Goal: Task Accomplishment & Management: Complete application form

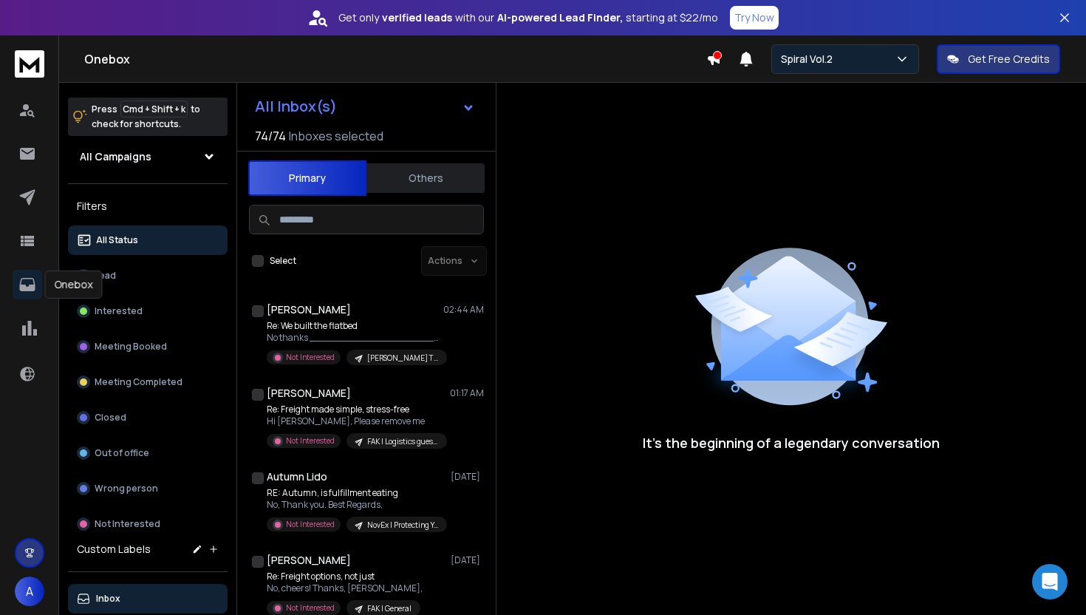
click at [889, 60] on div "Spiral Vol.2" at bounding box center [845, 59] width 129 height 15
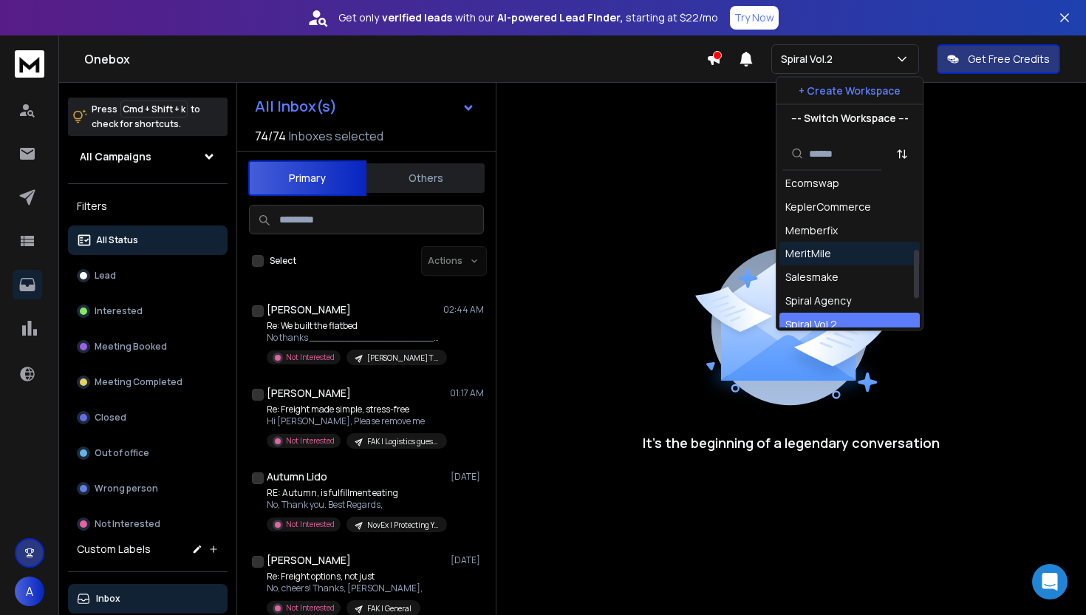
scroll to position [222, 0]
click at [833, 279] on div "Salesmake" at bounding box center [811, 276] width 53 height 15
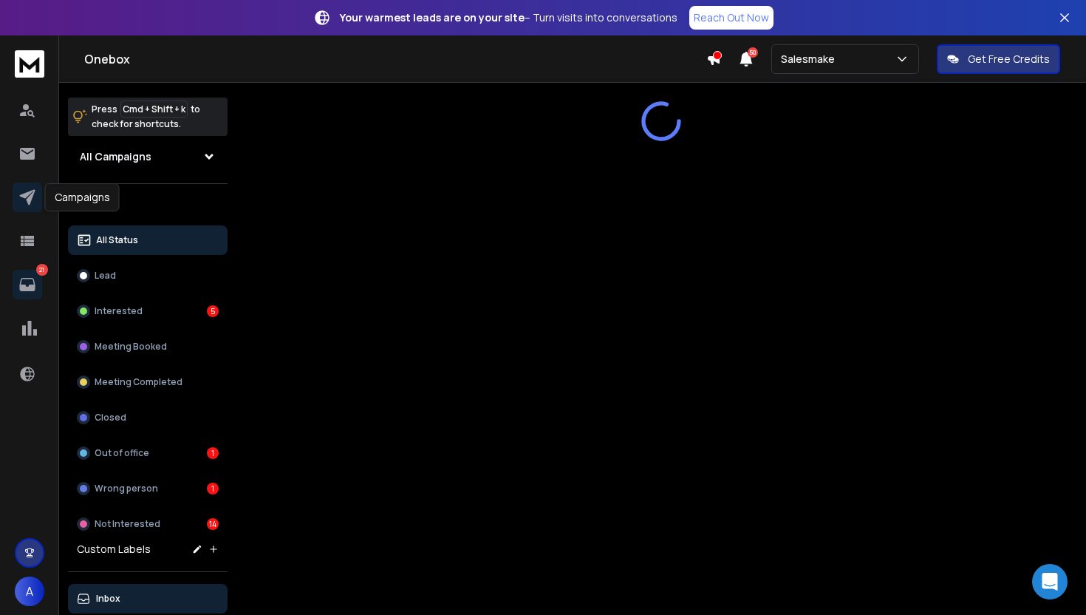
click at [30, 199] on icon at bounding box center [27, 197] width 16 height 16
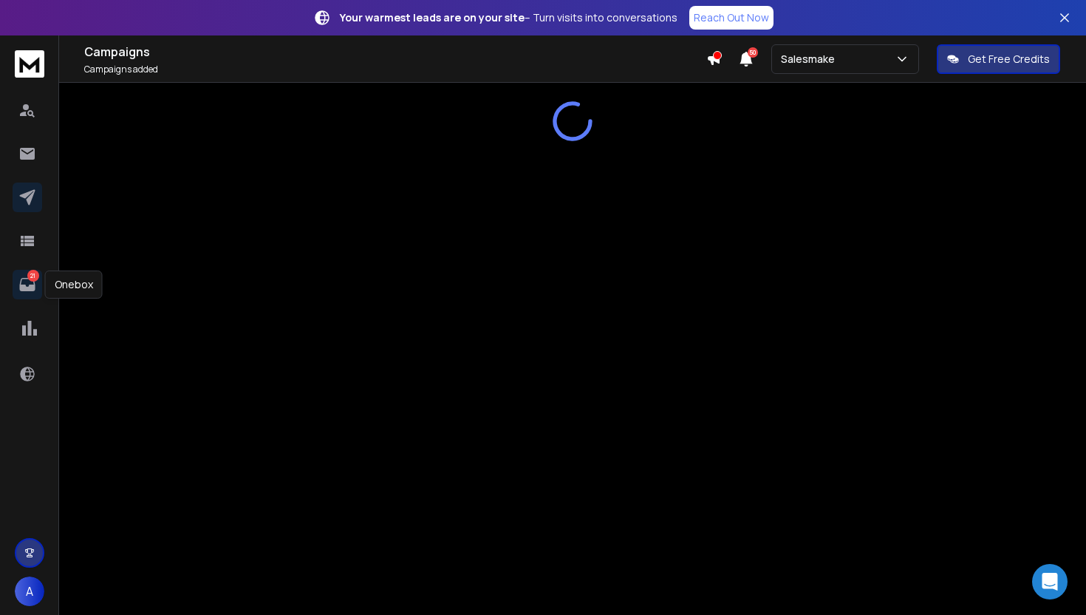
click at [34, 287] on icon at bounding box center [27, 284] width 16 height 13
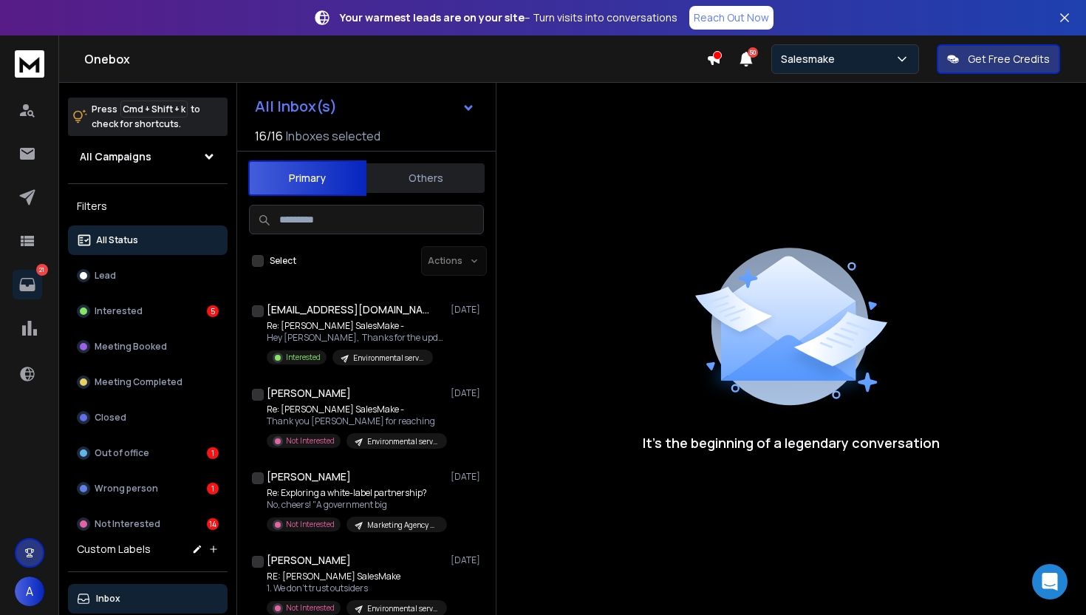
click at [852, 55] on div "Salesmake" at bounding box center [845, 59] width 129 height 15
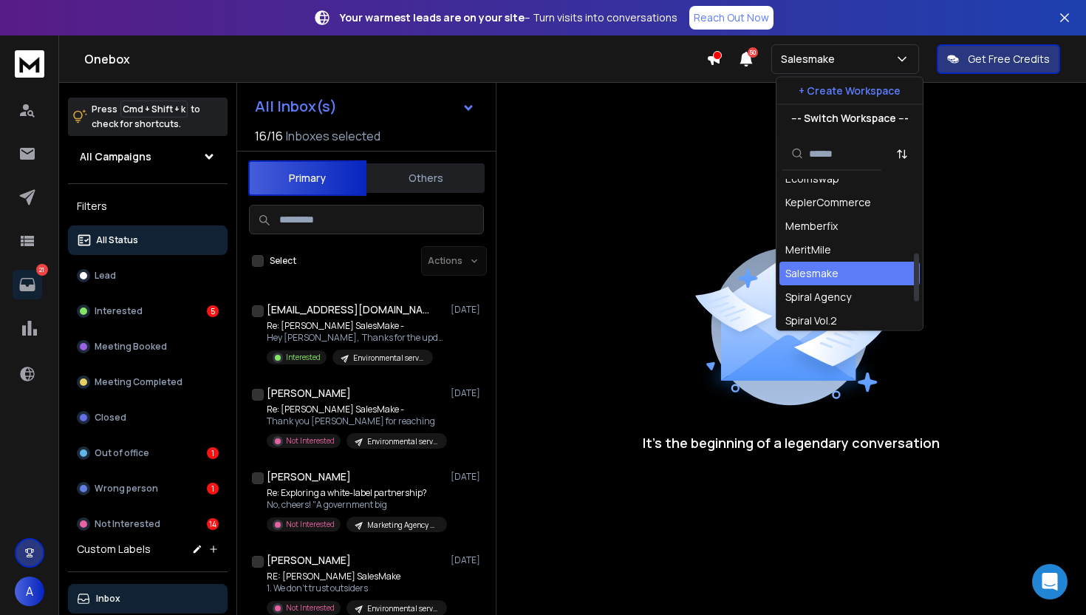
scroll to position [225, 0]
click at [835, 271] on div "Salesmake" at bounding box center [811, 273] width 53 height 15
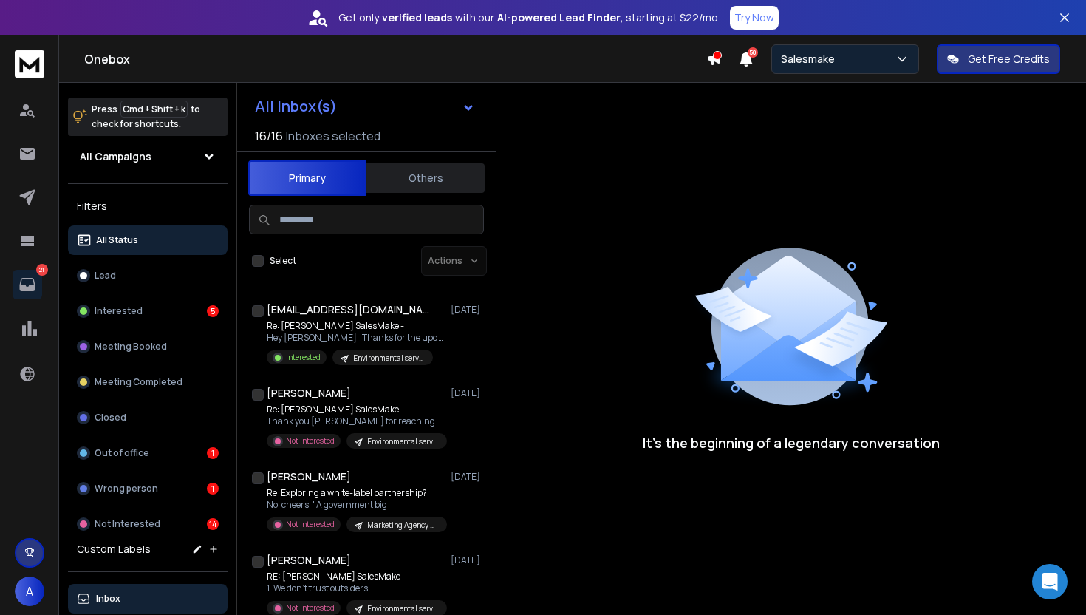
click at [822, 60] on p "Salesmake" at bounding box center [811, 59] width 60 height 15
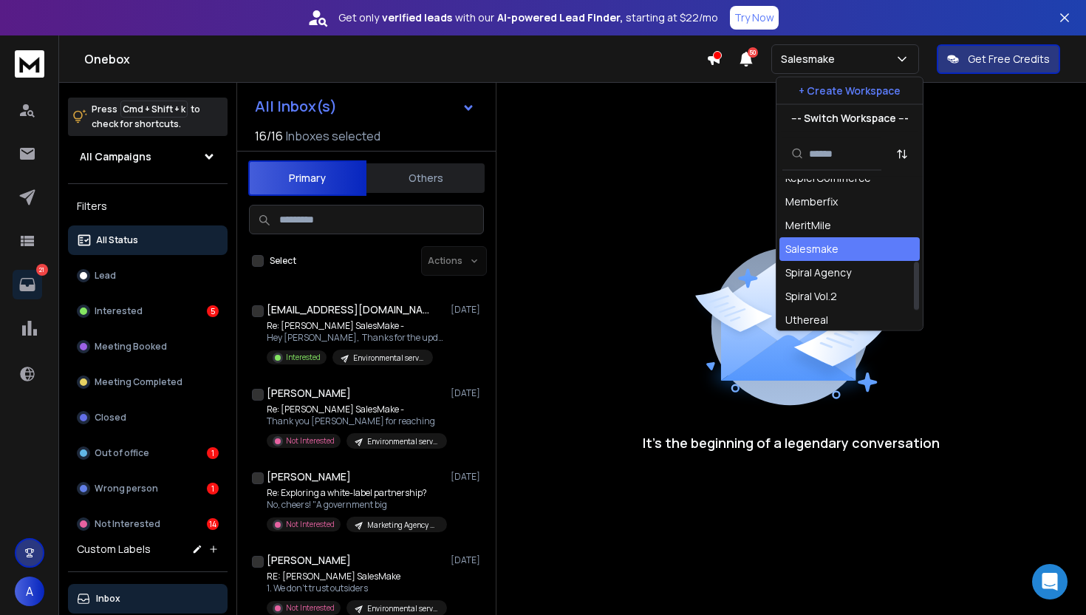
scroll to position [251, 0]
click at [833, 273] on div "Spiral Agency" at bounding box center [818, 271] width 66 height 15
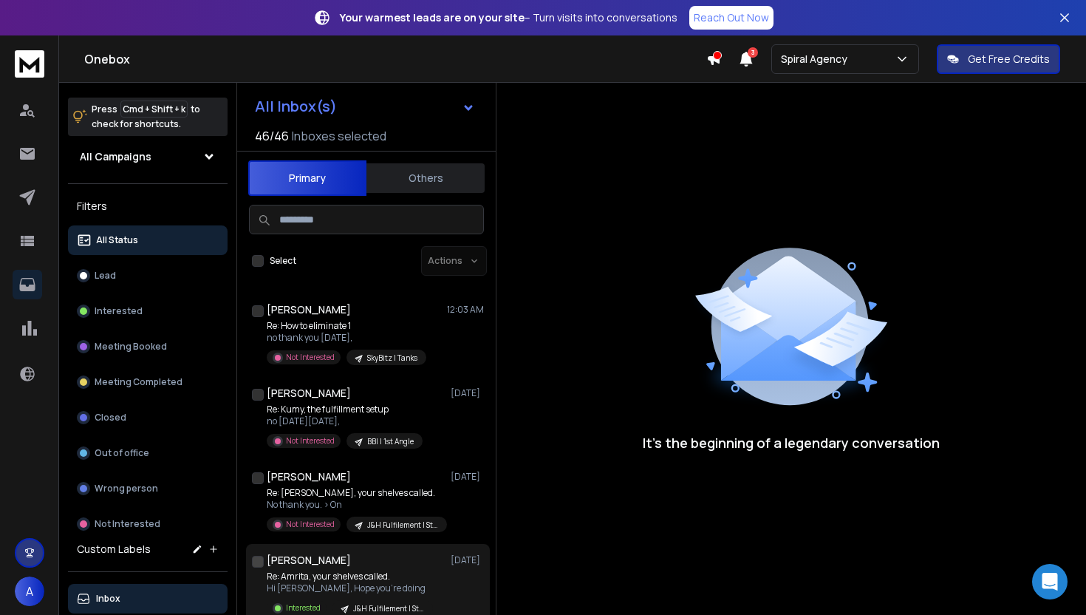
click at [391, 578] on p "Re: Amrita, your shelves called." at bounding box center [350, 576] width 166 height 12
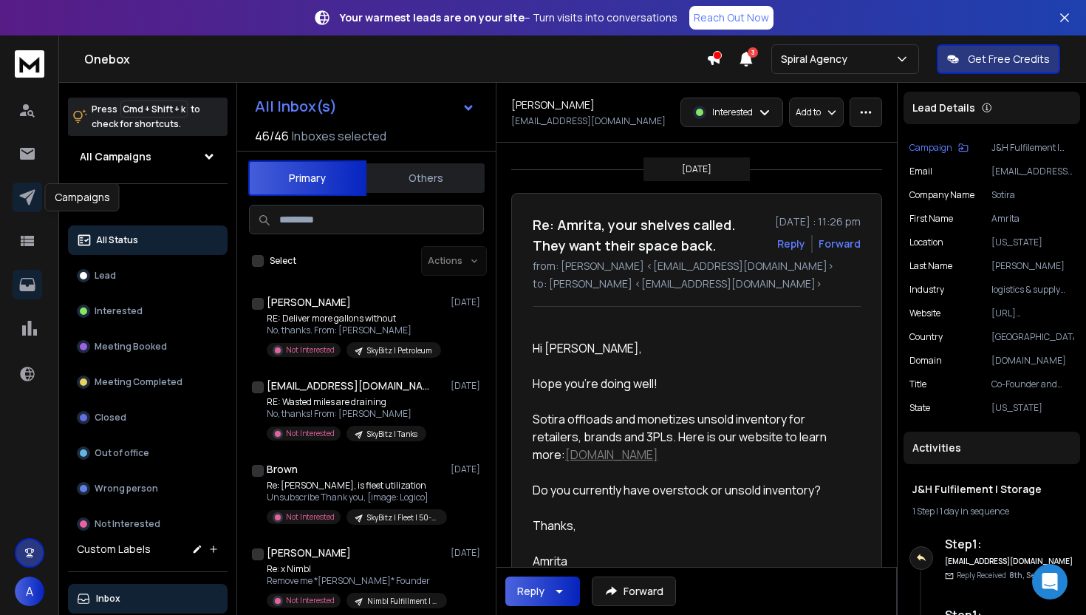
click at [26, 189] on icon at bounding box center [27, 197] width 18 height 18
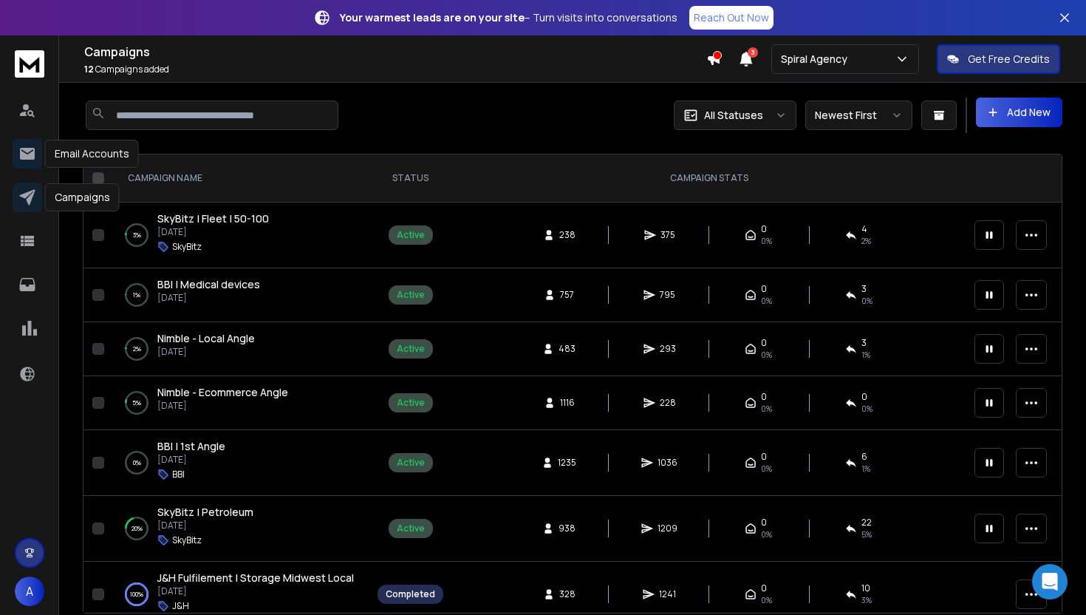
click at [25, 151] on icon at bounding box center [27, 154] width 15 height 12
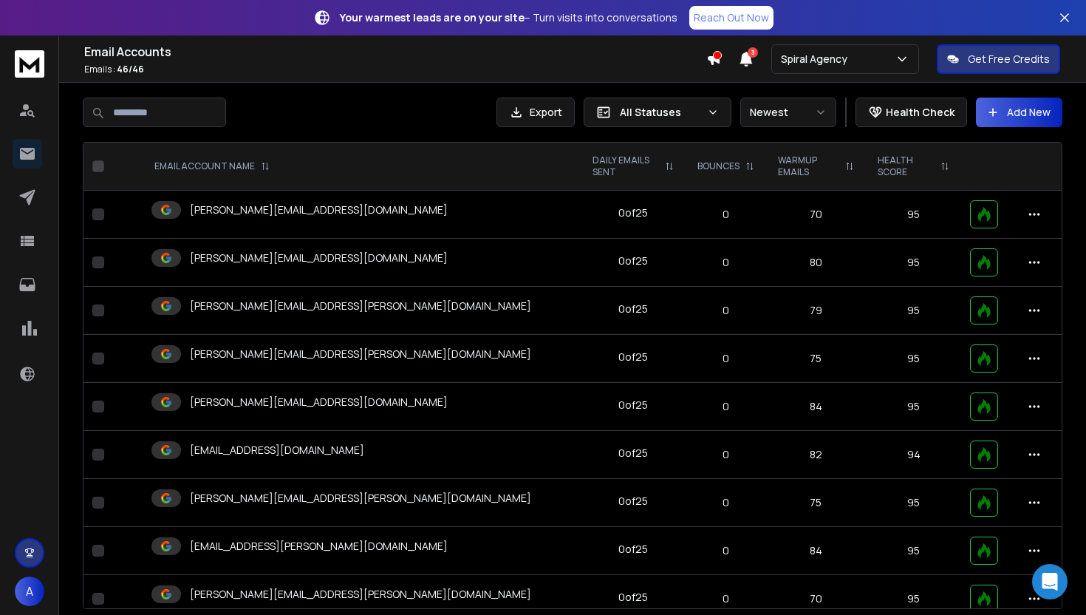
click at [146, 114] on input at bounding box center [154, 113] width 143 height 30
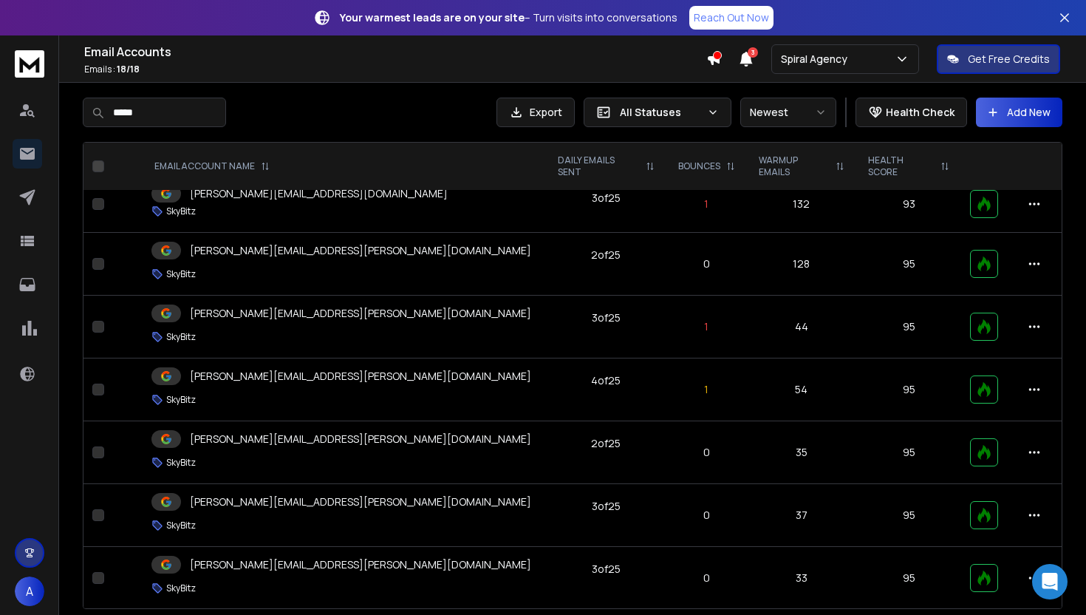
scroll to position [433, 0]
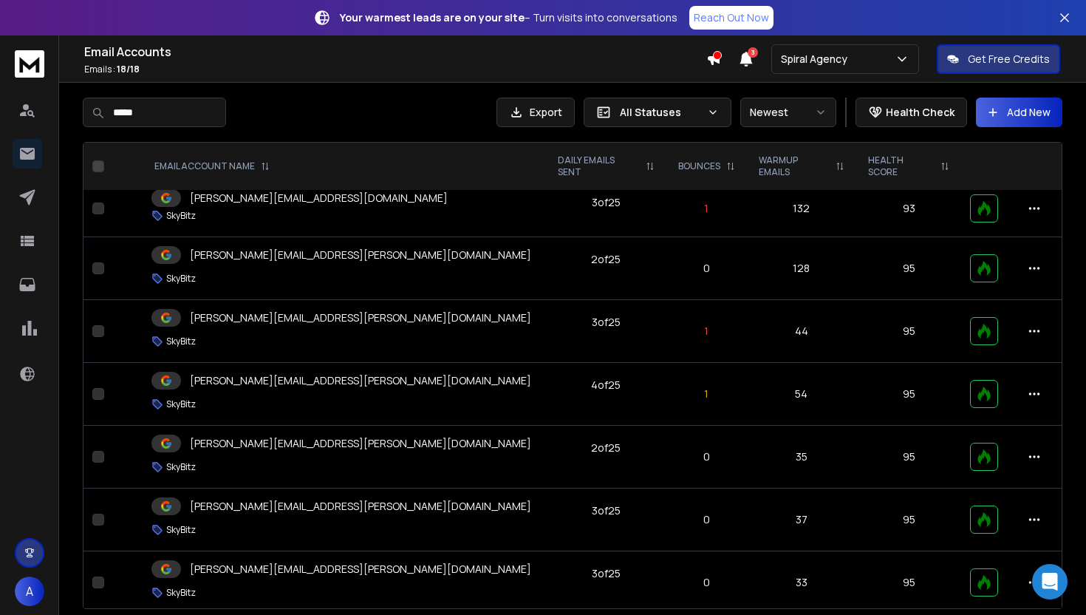
type input "*****"
click at [25, 204] on icon at bounding box center [27, 197] width 18 height 18
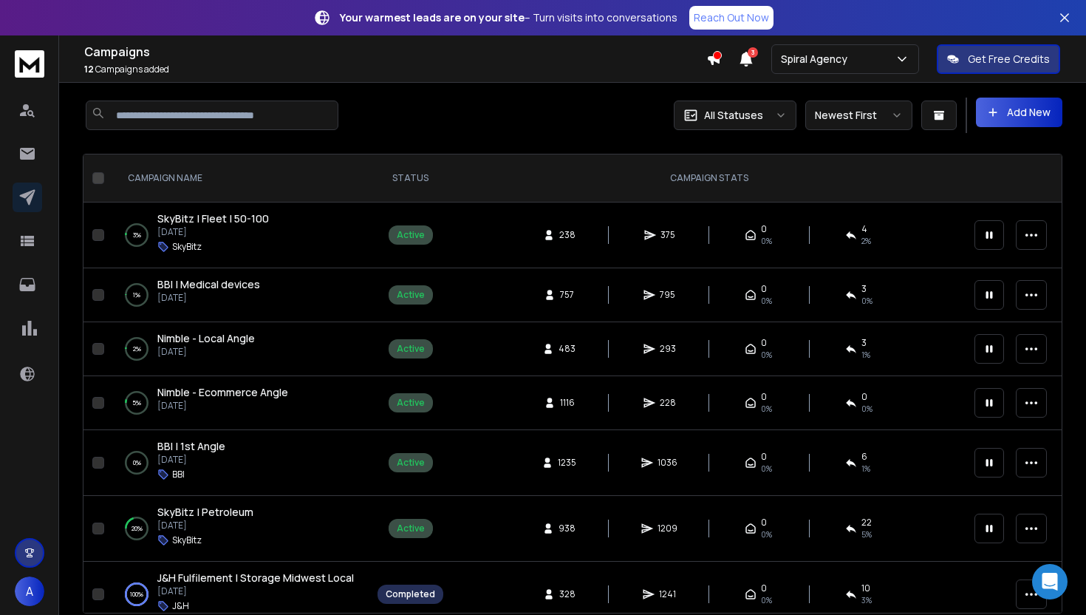
click at [170, 110] on input at bounding box center [212, 115] width 253 height 30
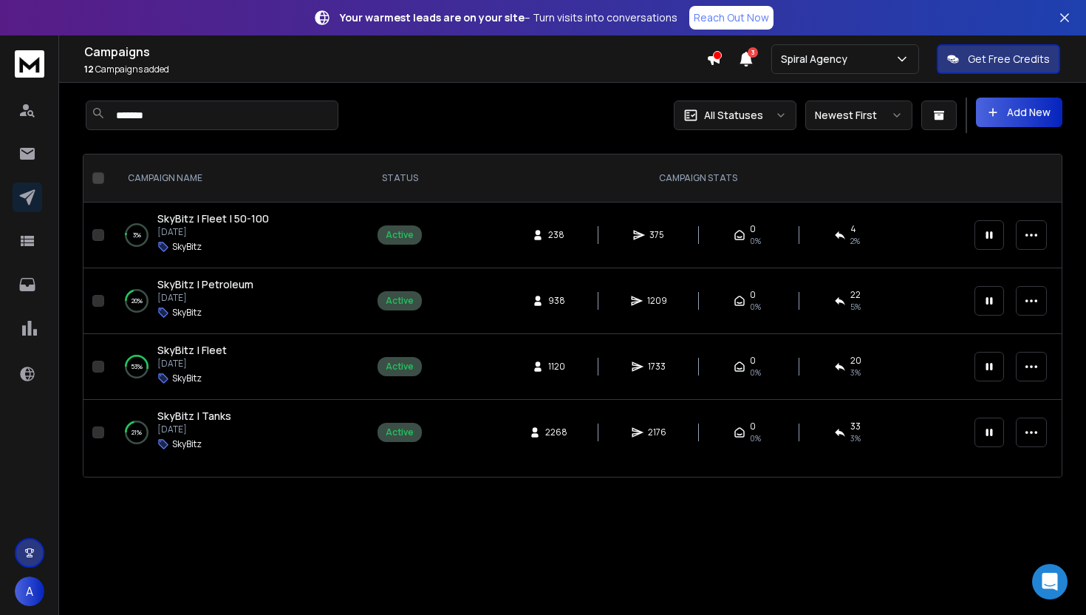
type input "*******"
drag, startPoint x: 203, startPoint y: 117, endPoint x: 111, endPoint y: 115, distance: 92.4
click at [111, 115] on input "*******" at bounding box center [212, 115] width 253 height 30
